Goal: Information Seeking & Learning: Check status

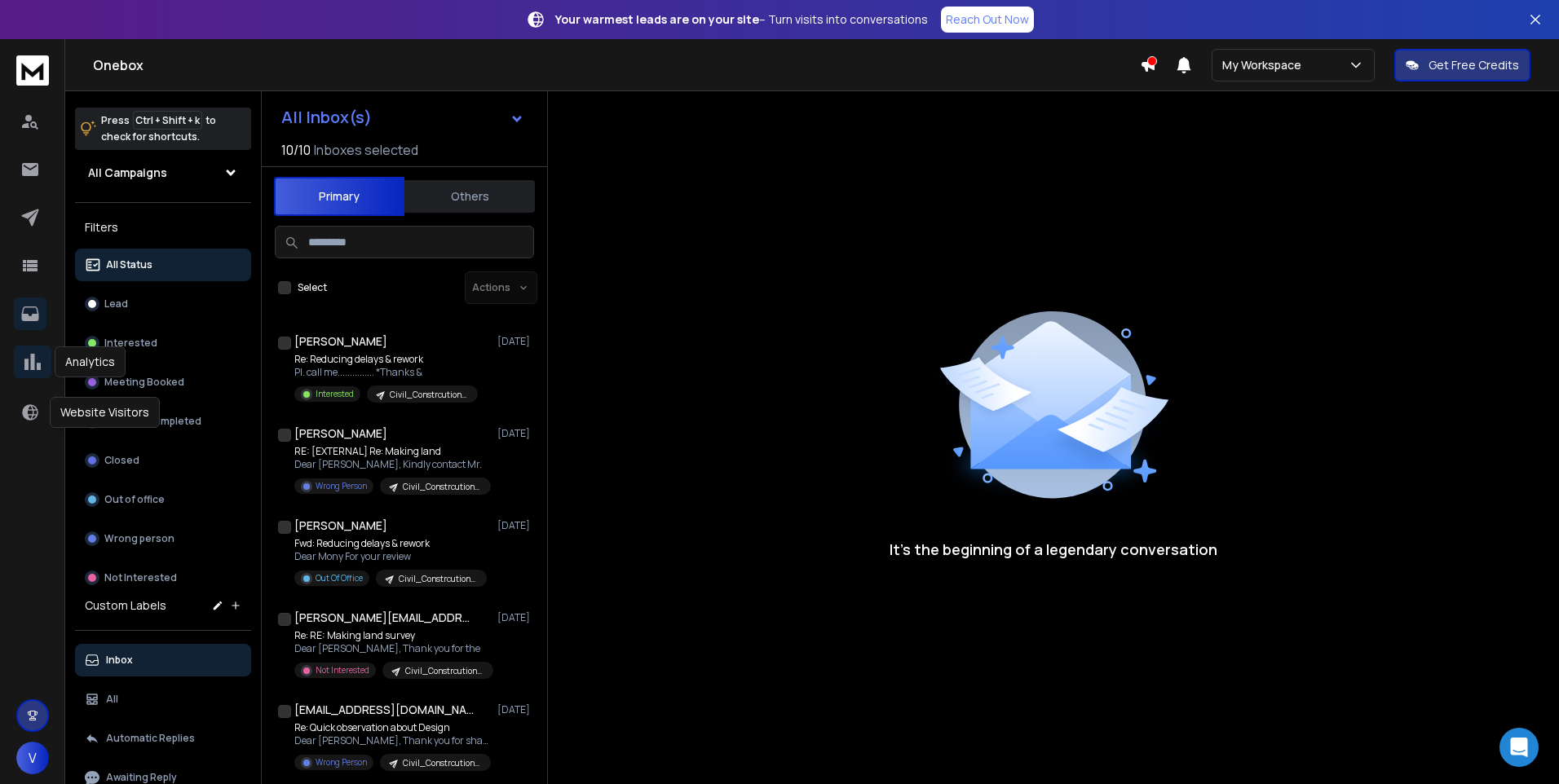
click at [46, 358] on link at bounding box center [32, 361] width 37 height 37
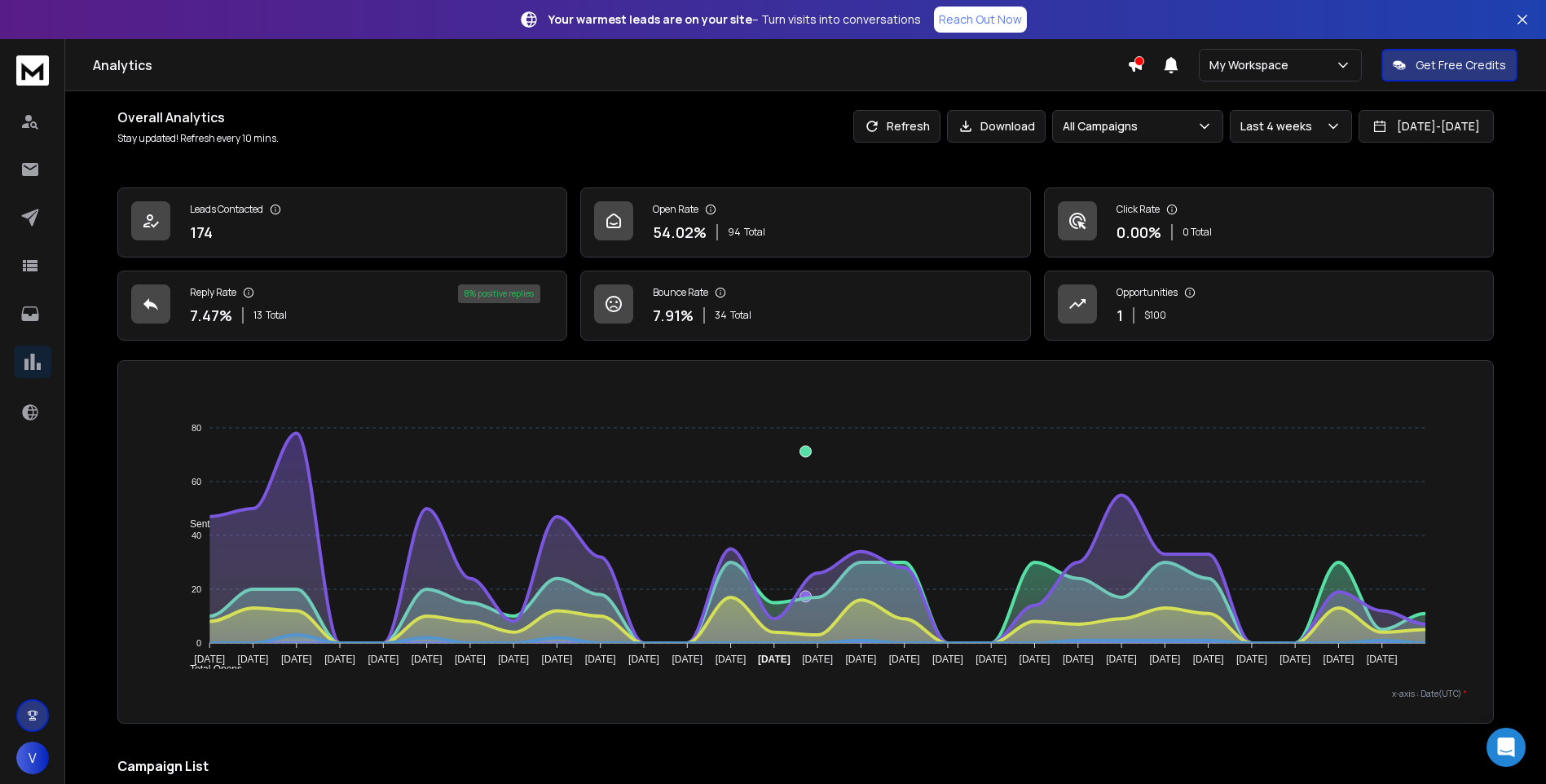
click at [47, 210] on div at bounding box center [32, 220] width 37 height 38
click at [41, 211] on link at bounding box center [30, 217] width 33 height 33
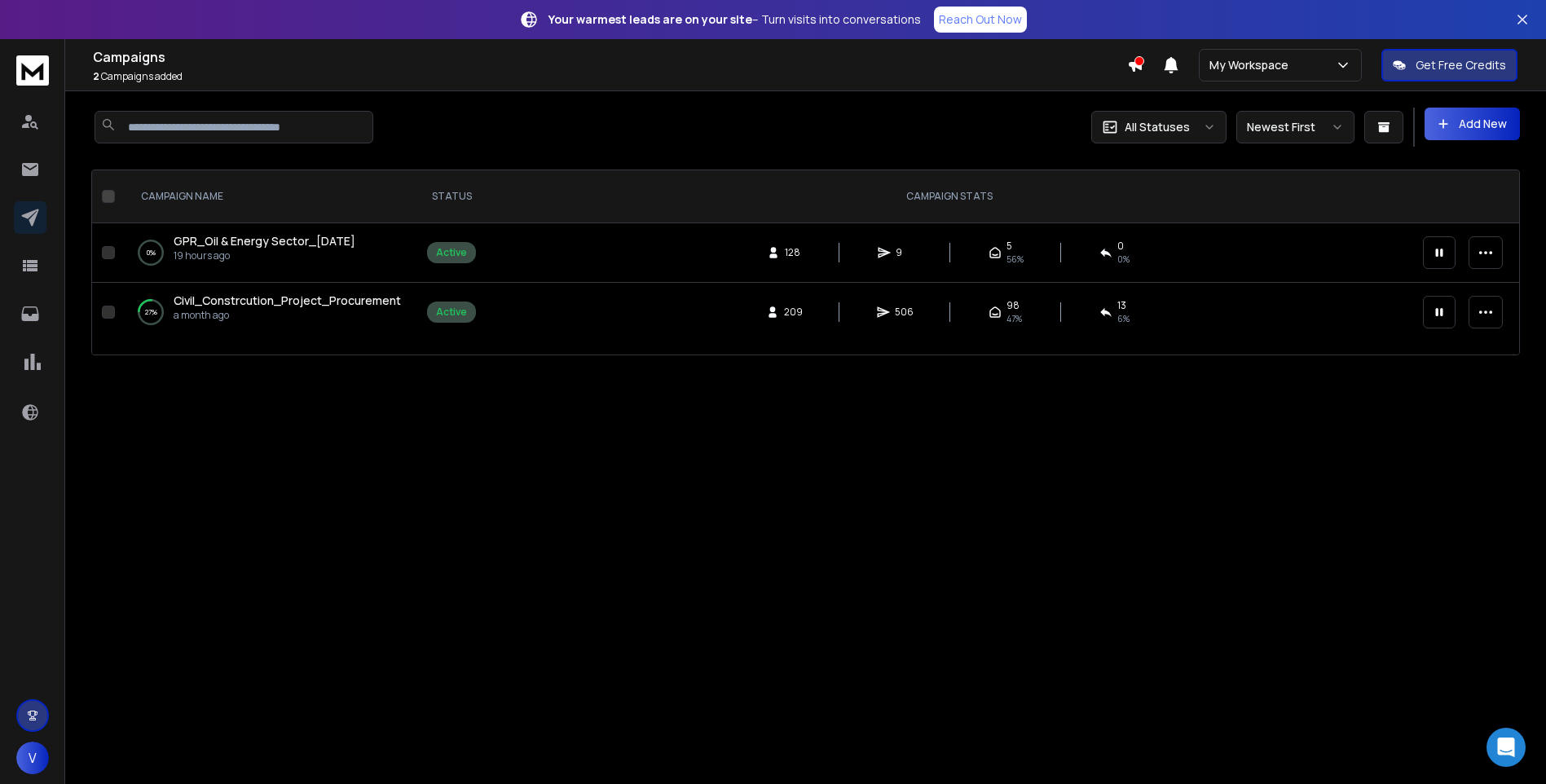
click at [325, 254] on p "19 hours ago" at bounding box center [264, 257] width 182 height 13
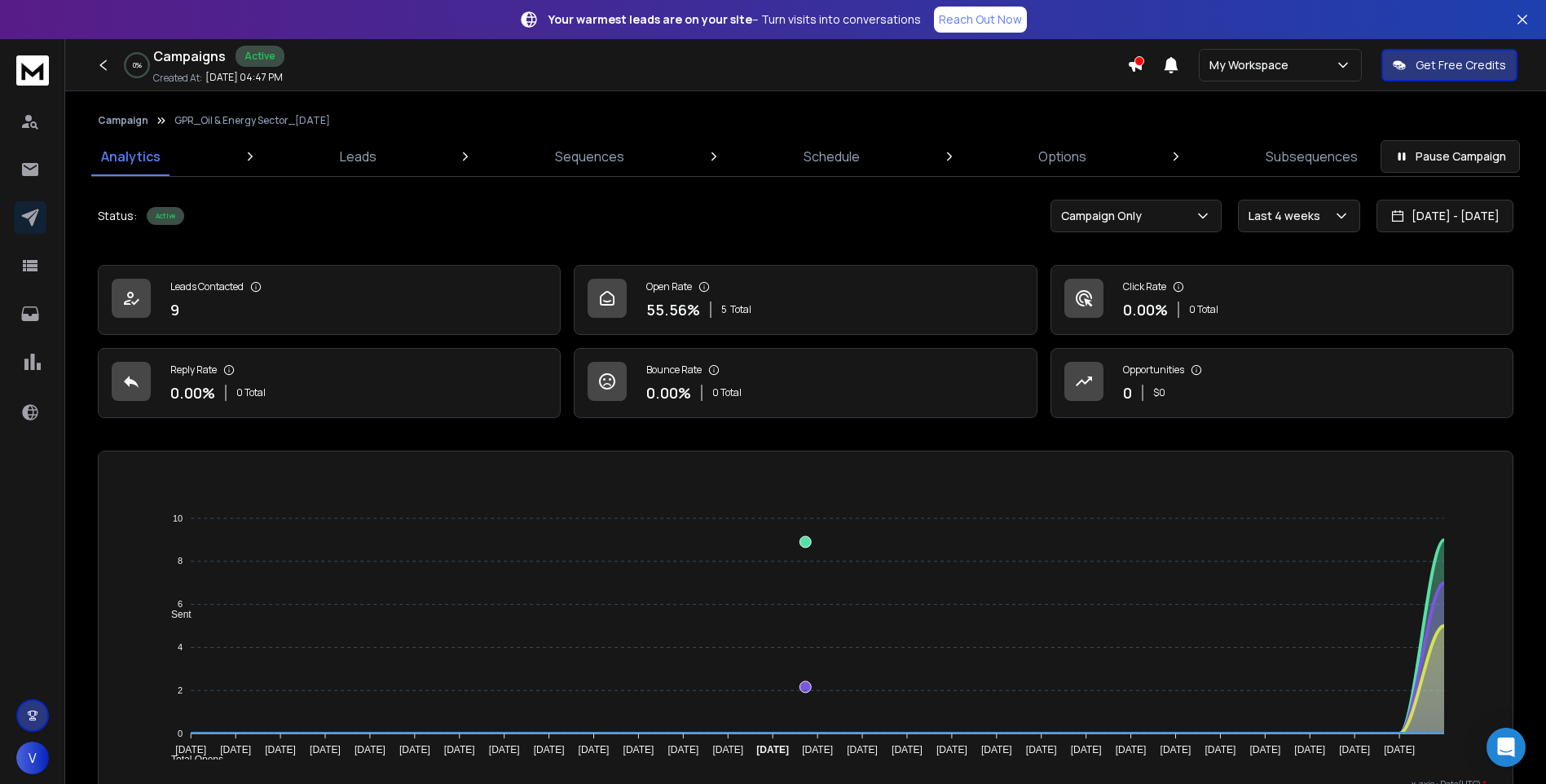
click at [755, 310] on link "Open Rate 55.56 % 5 Total" at bounding box center [805, 300] width 463 height 70
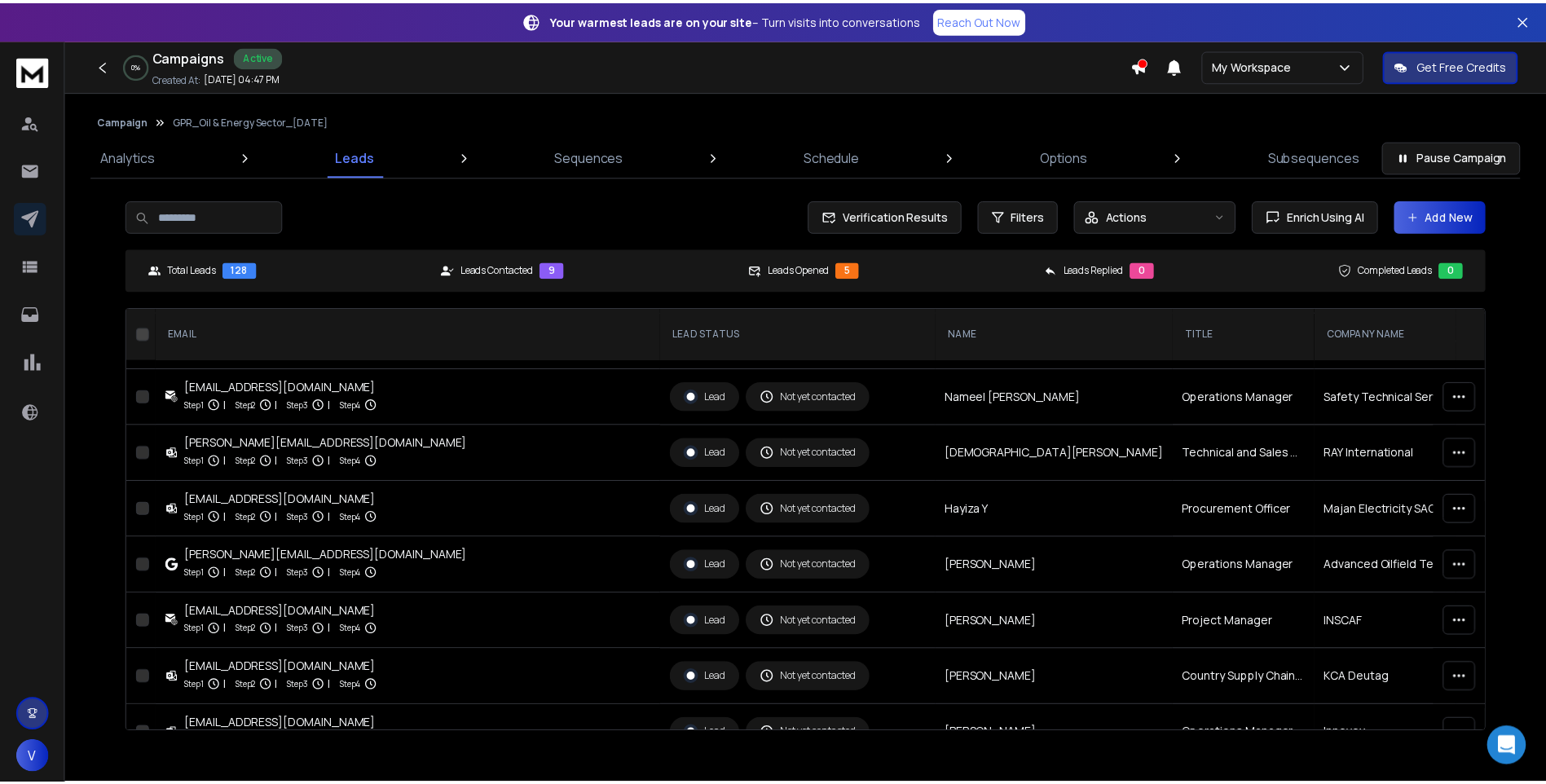
scroll to position [6024, 0]
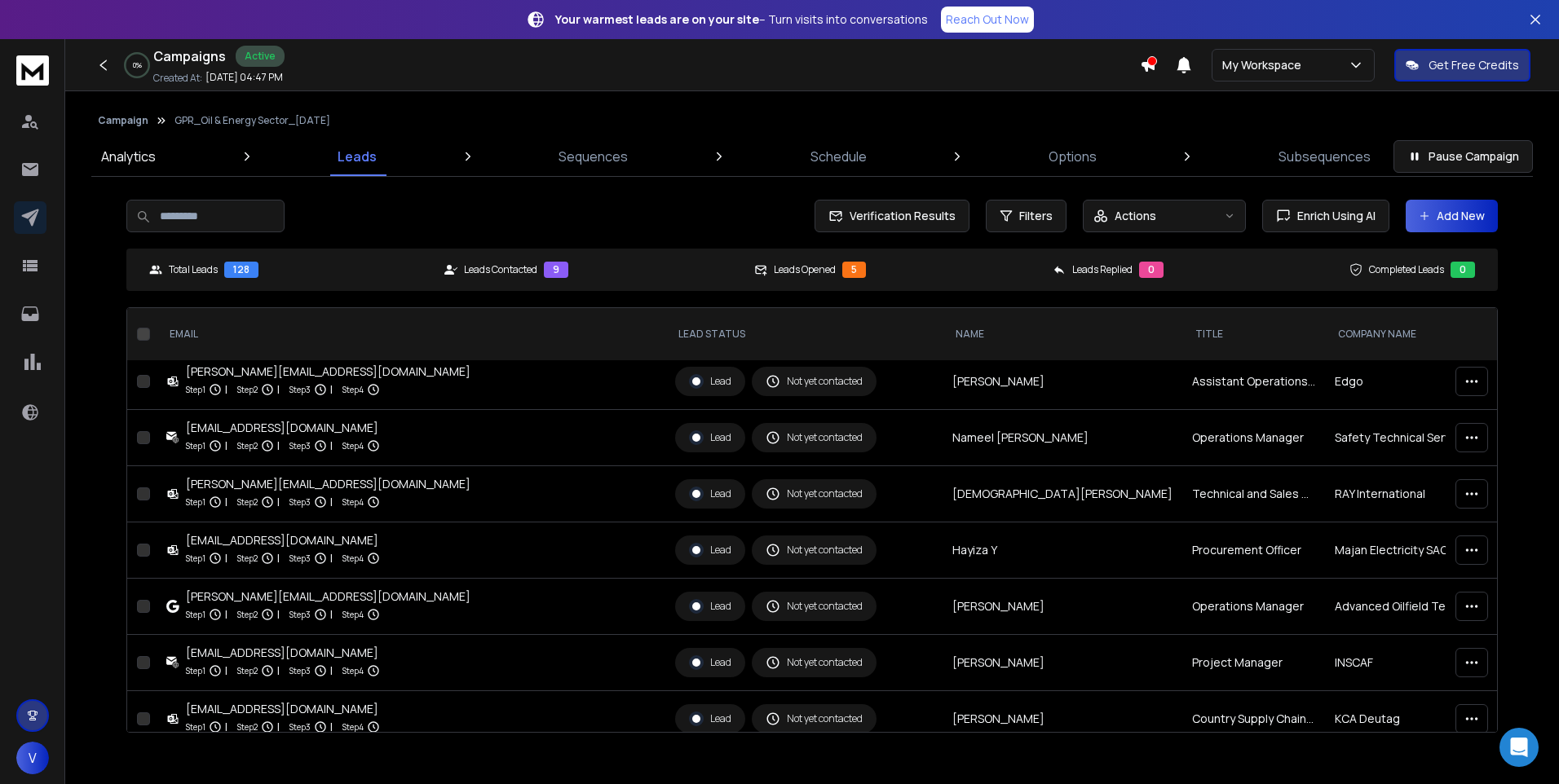
click at [151, 168] on link "Analytics" at bounding box center [127, 156] width 74 height 39
